Goal: Task Accomplishment & Management: Manage account settings

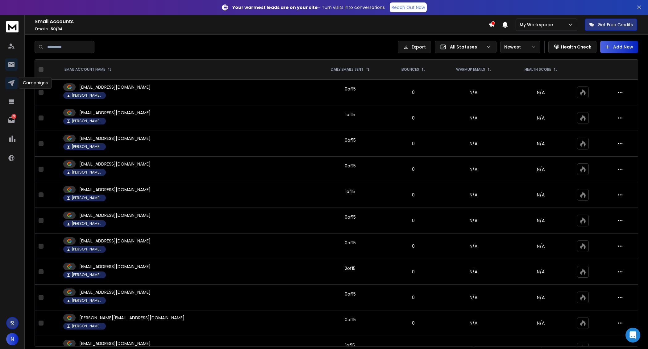
click at [6, 81] on link at bounding box center [11, 83] width 12 height 12
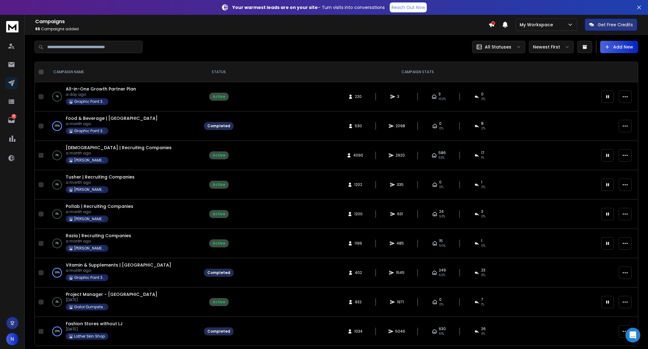
click at [99, 86] on span "All-in-One Growth Partner Plan" at bounding box center [101, 89] width 70 height 6
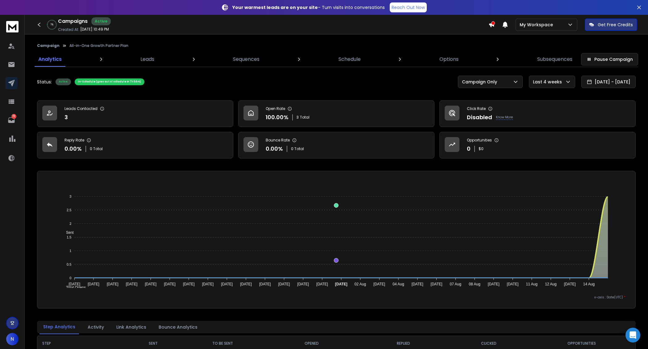
scroll to position [50, 0]
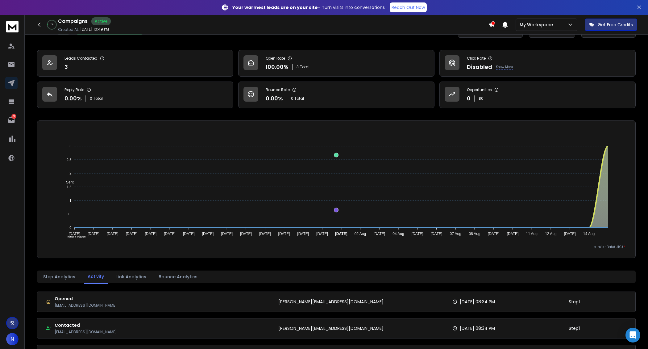
click at [93, 276] on button "Activity" at bounding box center [96, 276] width 24 height 14
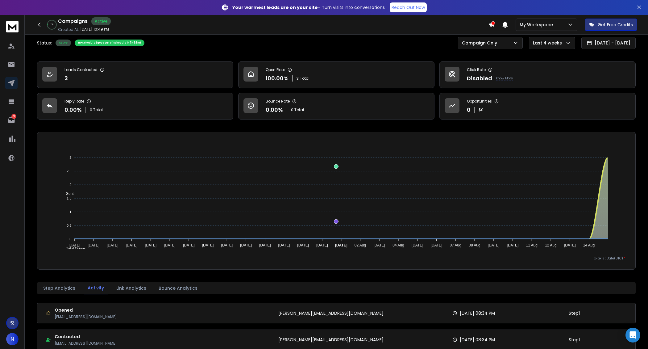
scroll to position [0, 0]
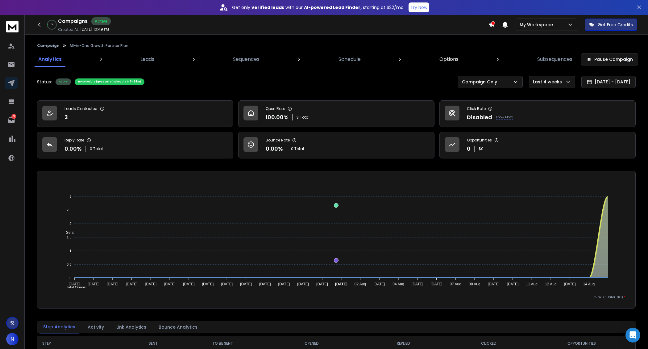
click at [452, 60] on p "Options" at bounding box center [448, 59] width 19 height 7
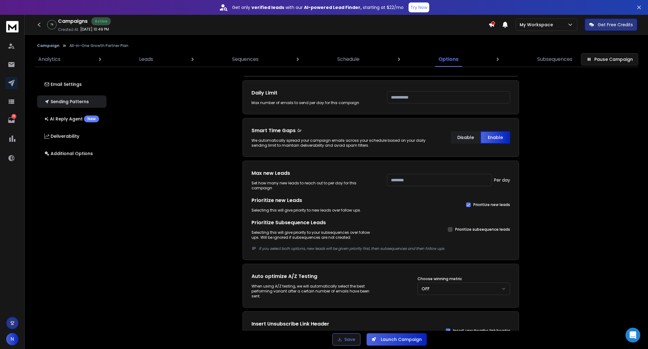
scroll to position [289, 0]
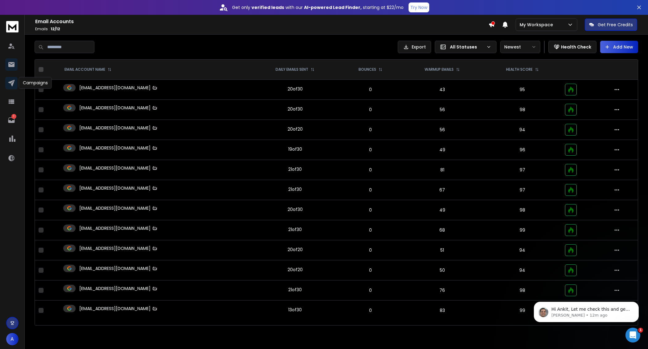
click at [12, 80] on icon at bounding box center [11, 82] width 7 height 7
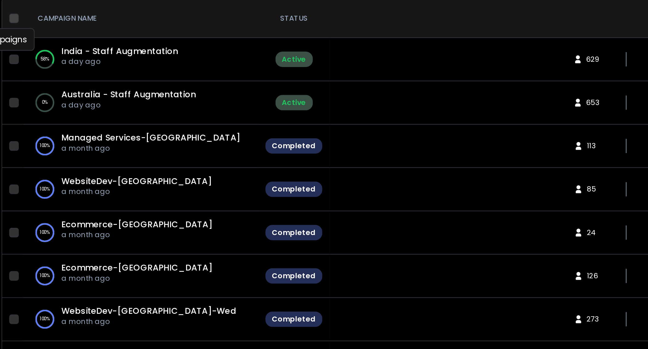
click at [108, 111] on span "Australia - Staff Augmentation" at bounding box center [101, 111] width 70 height 6
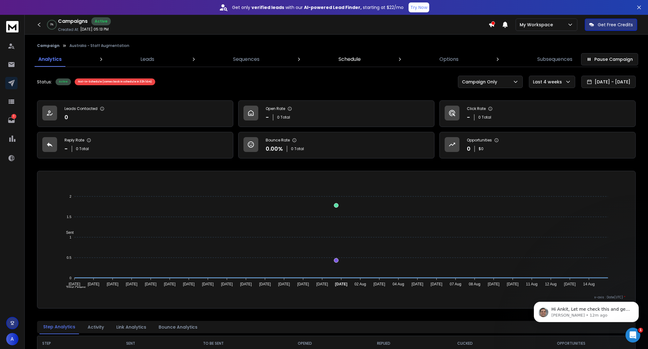
click at [348, 62] on p "Schedule" at bounding box center [350, 59] width 22 height 7
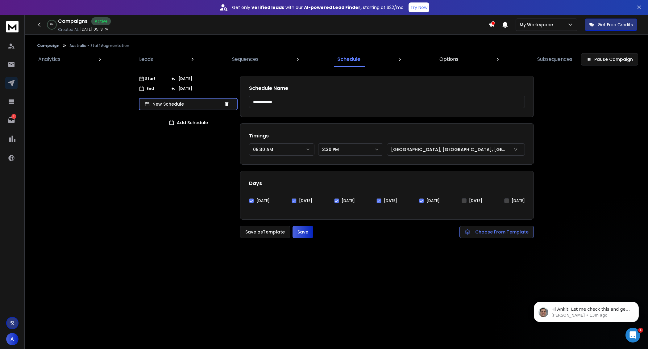
click at [455, 57] on p "Options" at bounding box center [448, 59] width 19 height 7
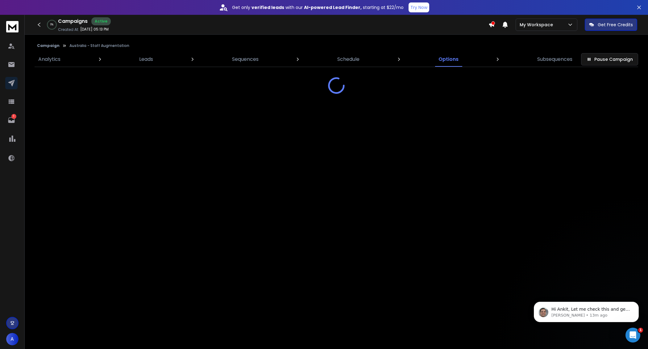
select select "*"
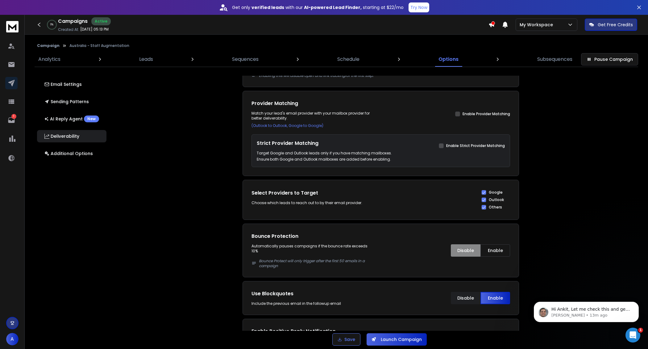
scroll to position [873, 0]
